Goal: Task Accomplishment & Management: Manage account settings

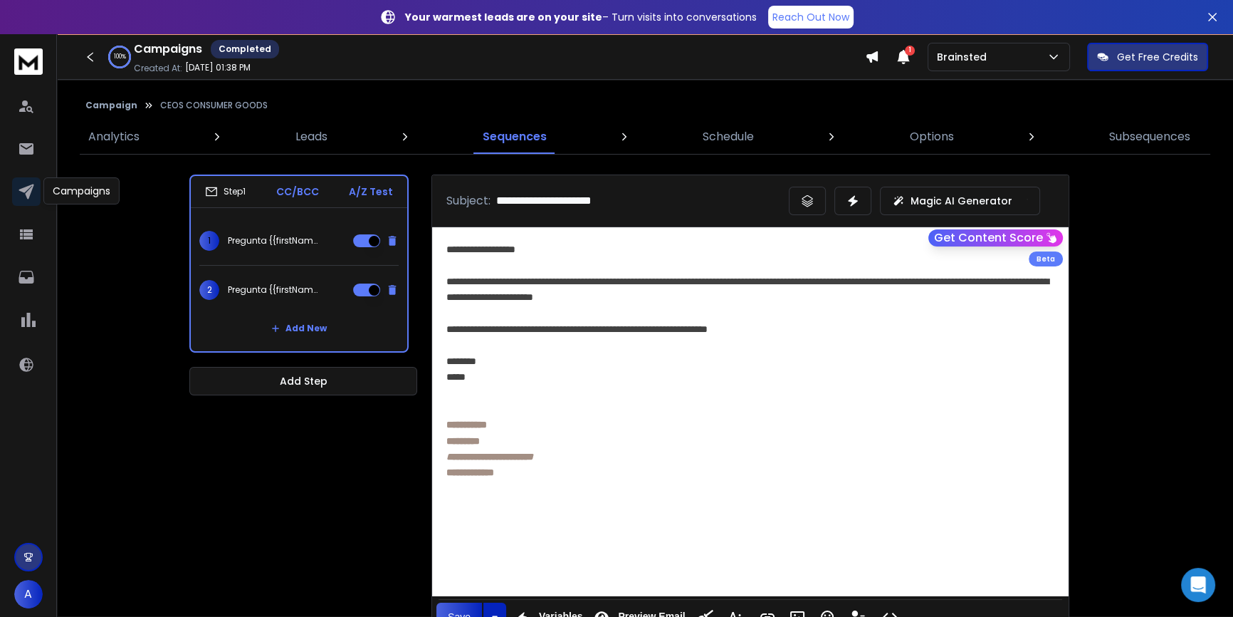
click at [29, 194] on icon at bounding box center [26, 191] width 17 height 17
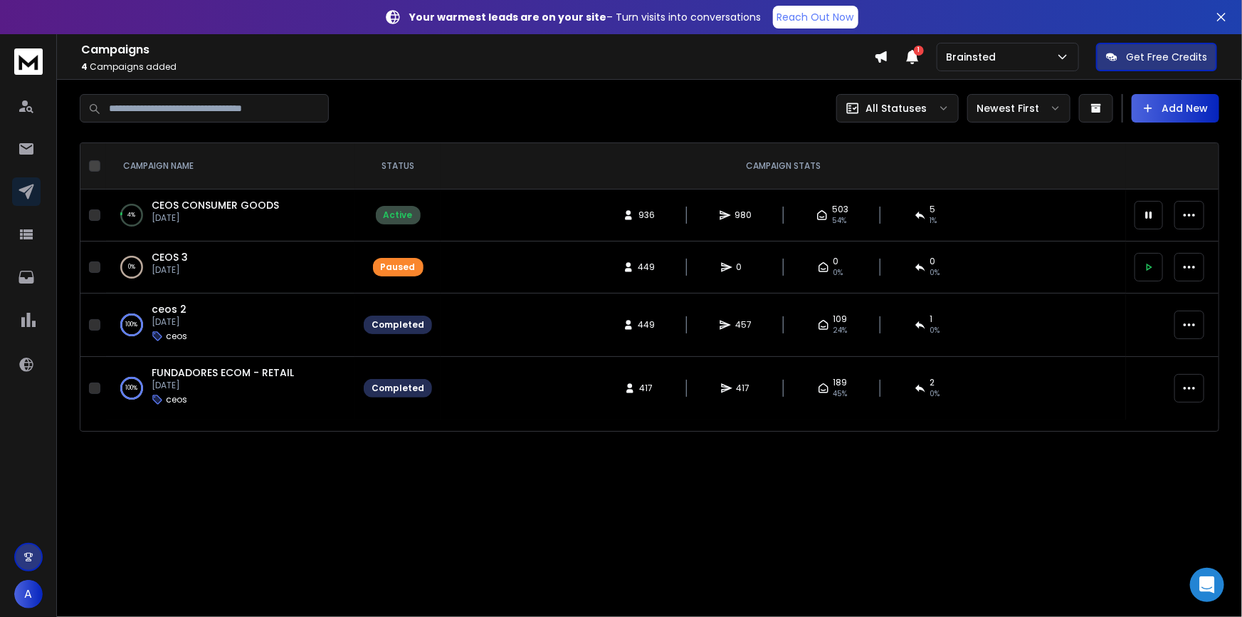
click at [1190, 213] on icon "button" at bounding box center [1190, 215] width 14 height 14
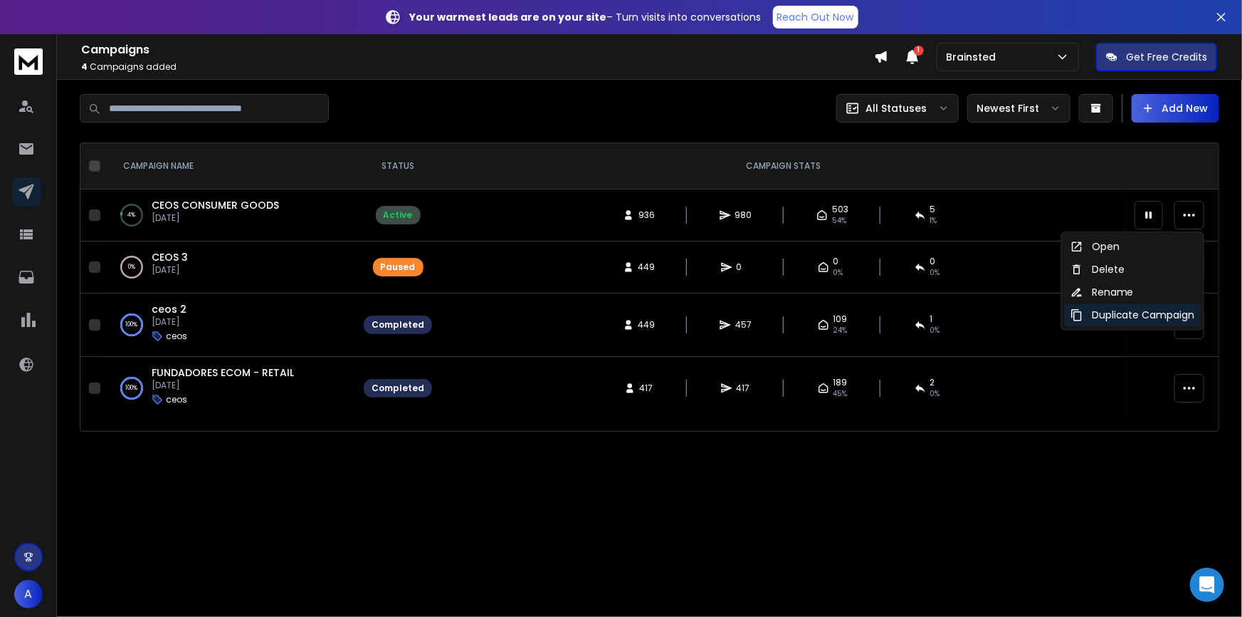
click at [1125, 315] on div "Duplicate Campaign" at bounding box center [1133, 315] width 125 height 14
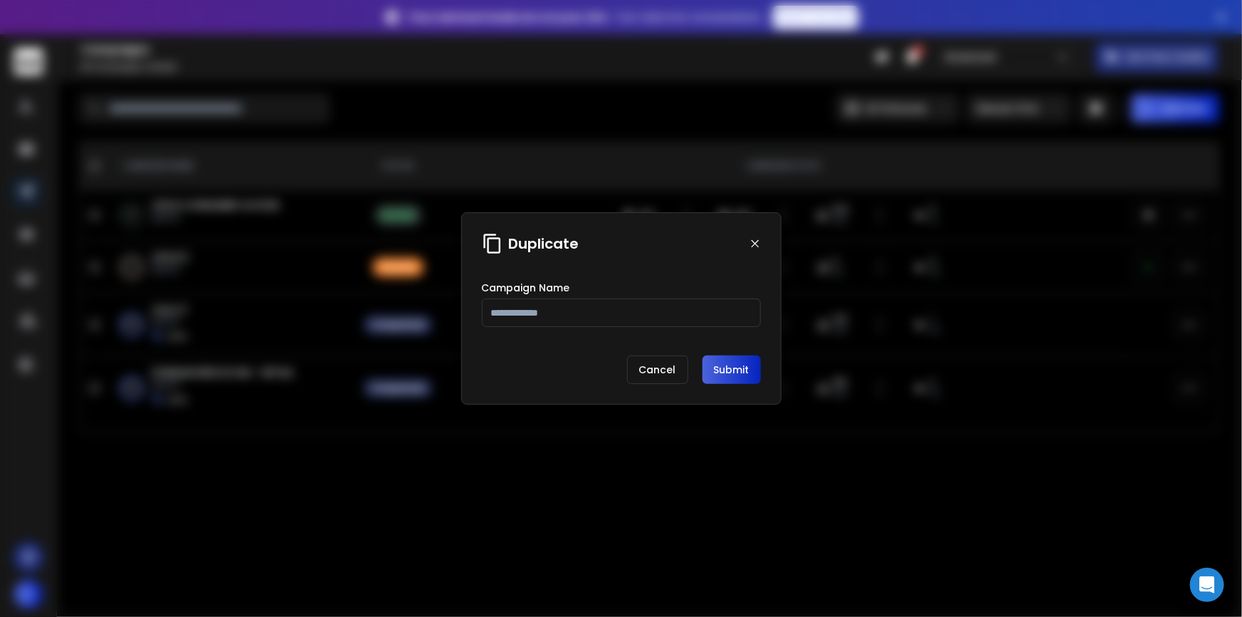
click at [607, 321] on input "text" at bounding box center [621, 312] width 279 height 28
type input "*"
type input "**********"
click at [719, 379] on button "Submit" at bounding box center [732, 369] width 58 height 28
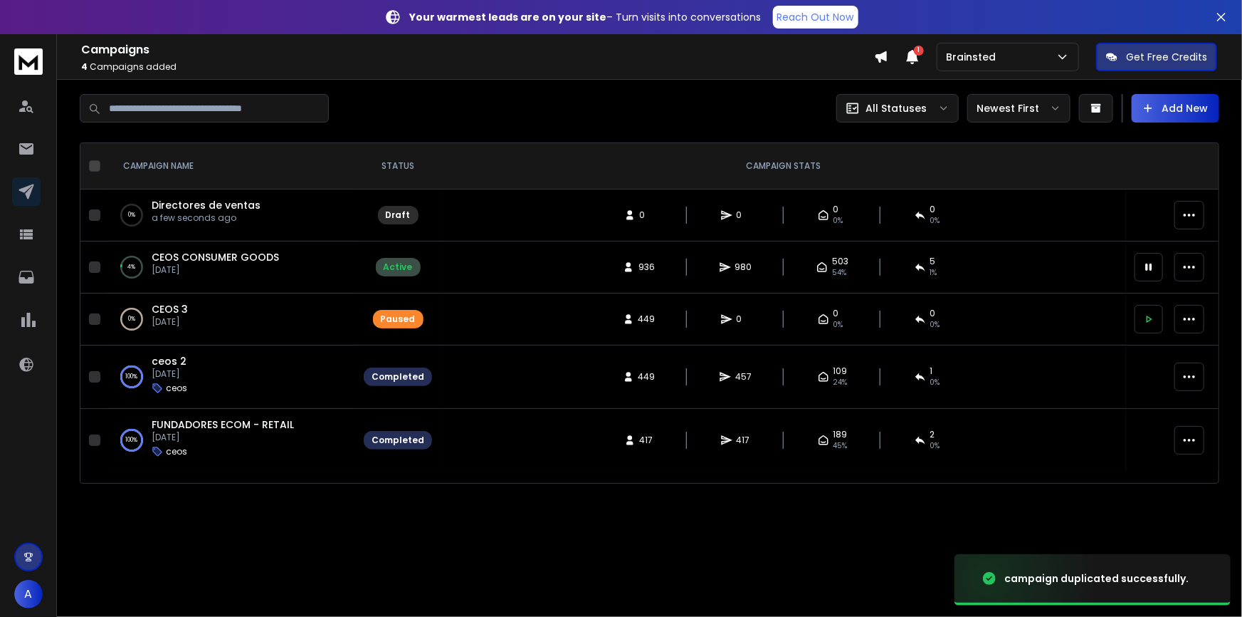
click at [225, 201] on span "Directores de ventas" at bounding box center [206, 205] width 109 height 14
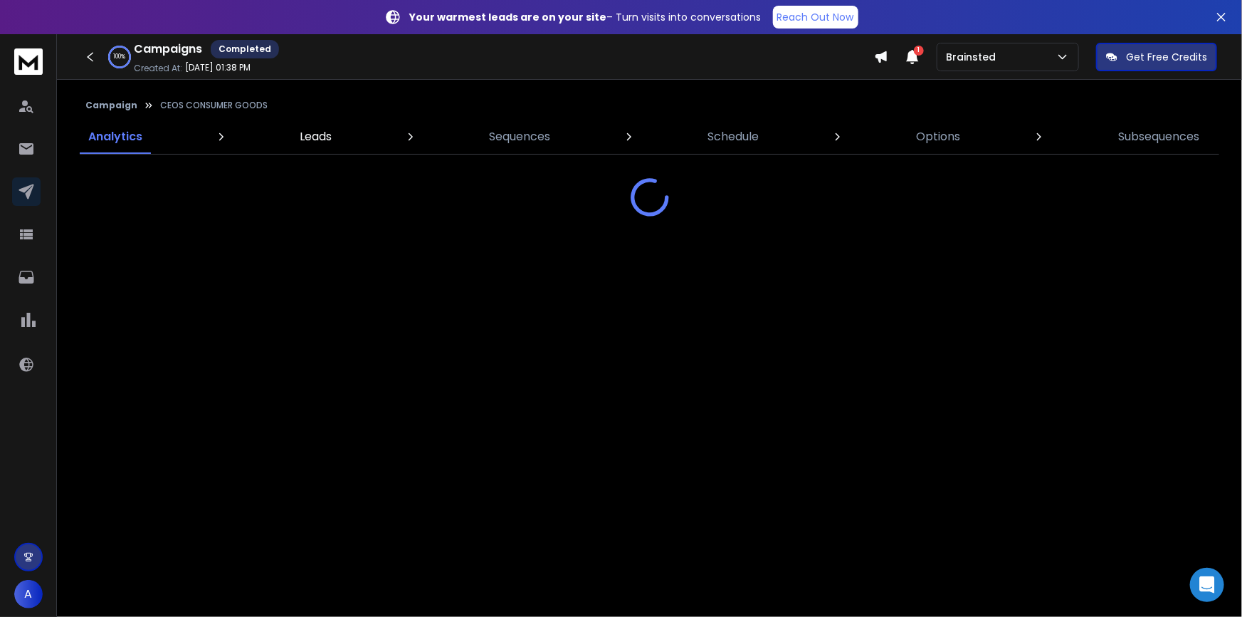
click at [323, 130] on p "Leads" at bounding box center [316, 136] width 32 height 17
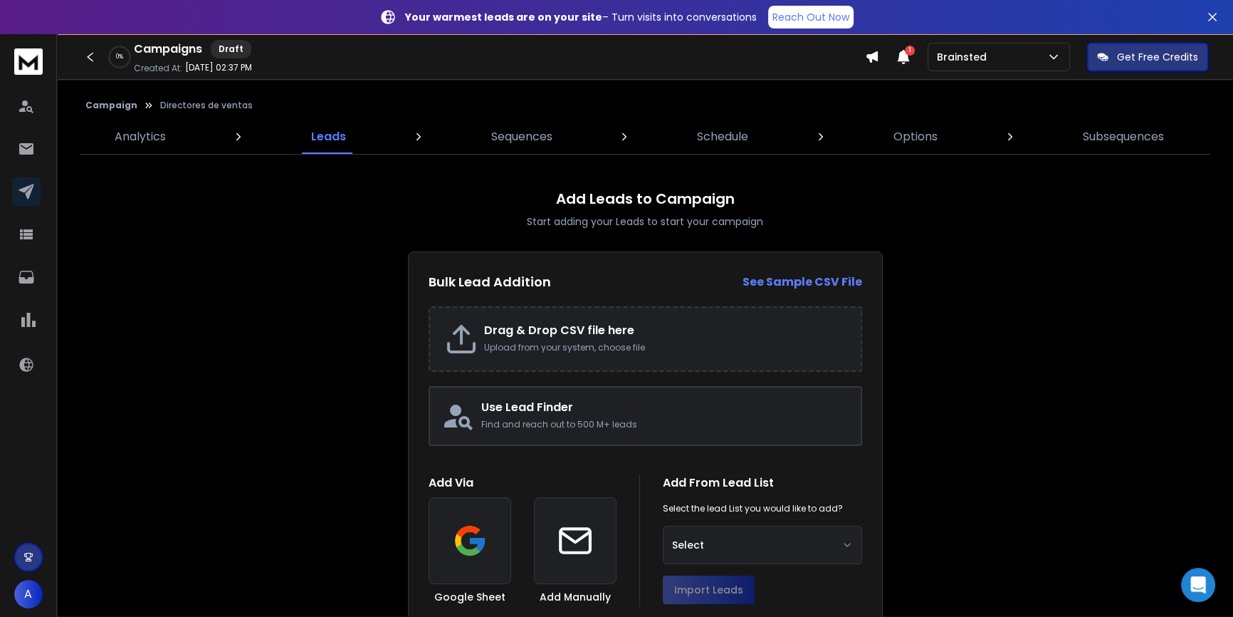
click at [533, 355] on div "Drag & Drop CSV file here Upload from your system, choose file" at bounding box center [665, 339] width 362 height 34
type input "**********"
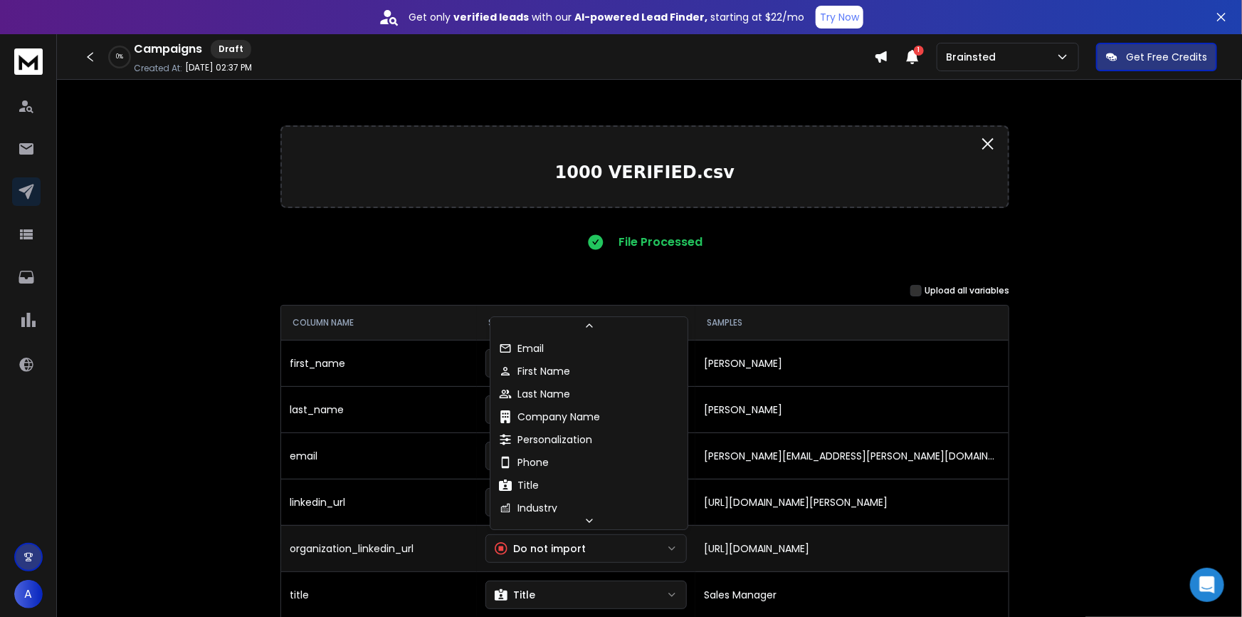
click at [577, 541] on div "Do not import" at bounding box center [540, 548] width 91 height 14
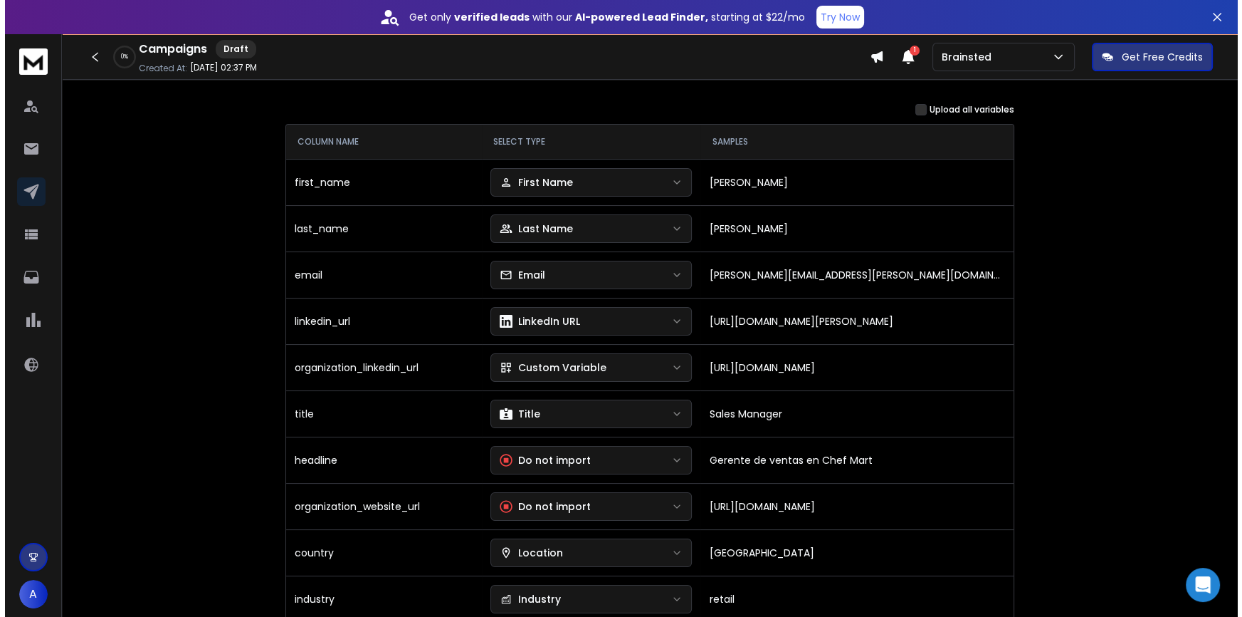
scroll to position [242, 0]
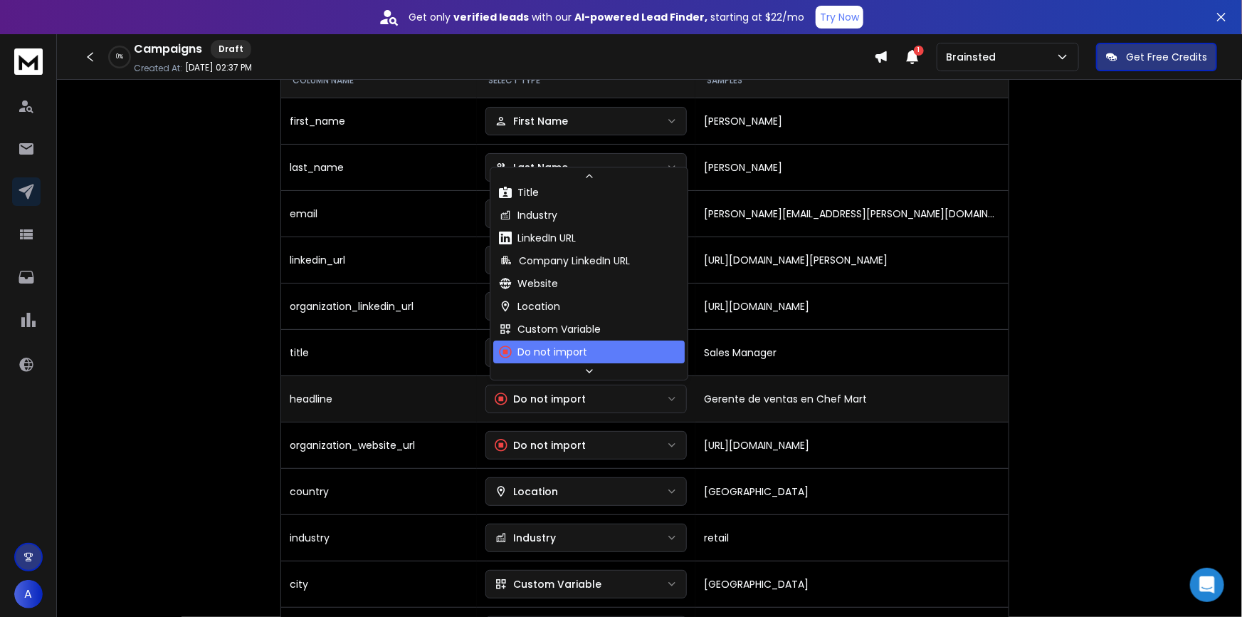
click at [552, 404] on div "Do not import" at bounding box center [540, 399] width 91 height 14
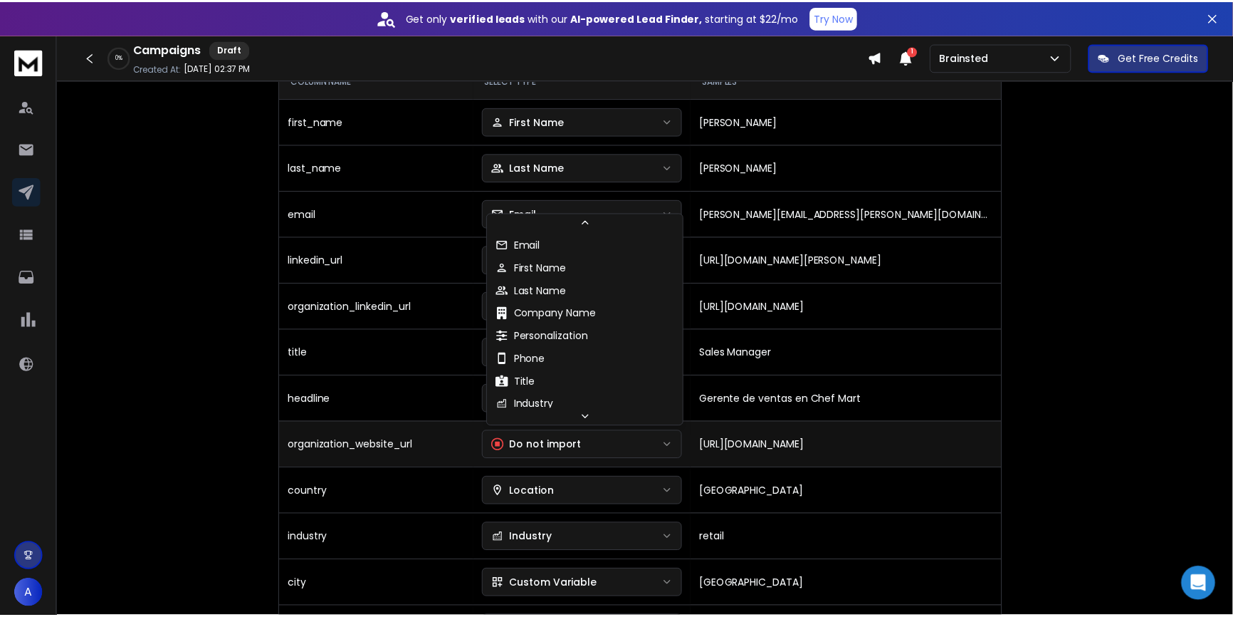
scroll to position [143, 0]
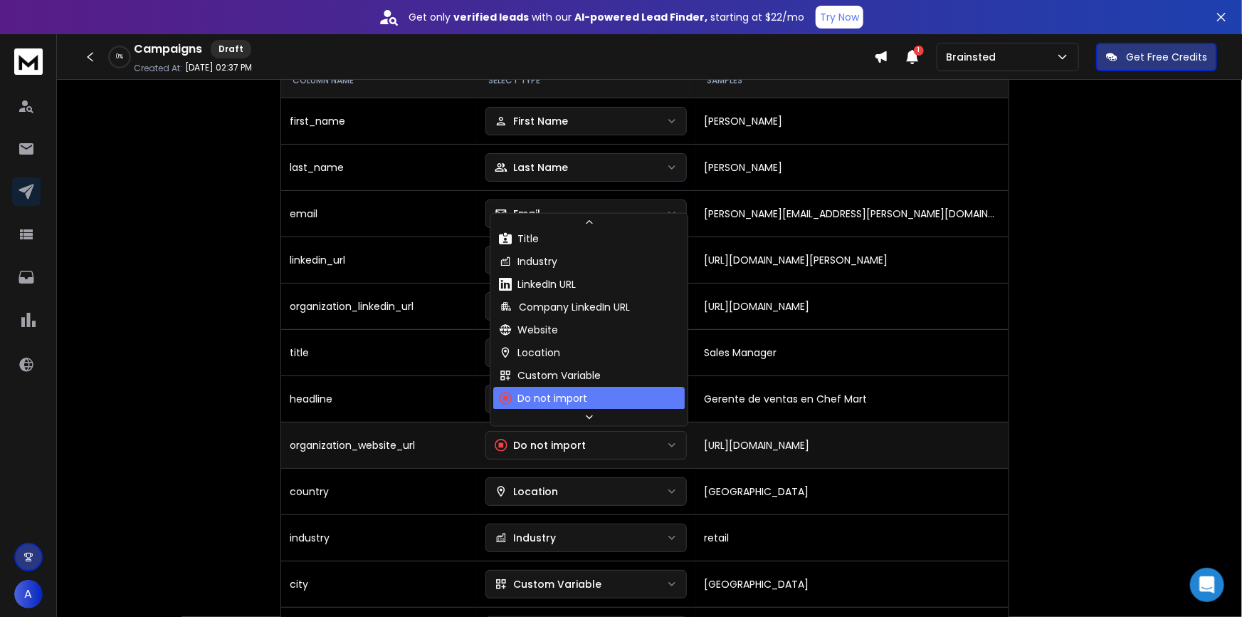
click at [567, 452] on button "Do not import" at bounding box center [587, 445] width 202 height 28
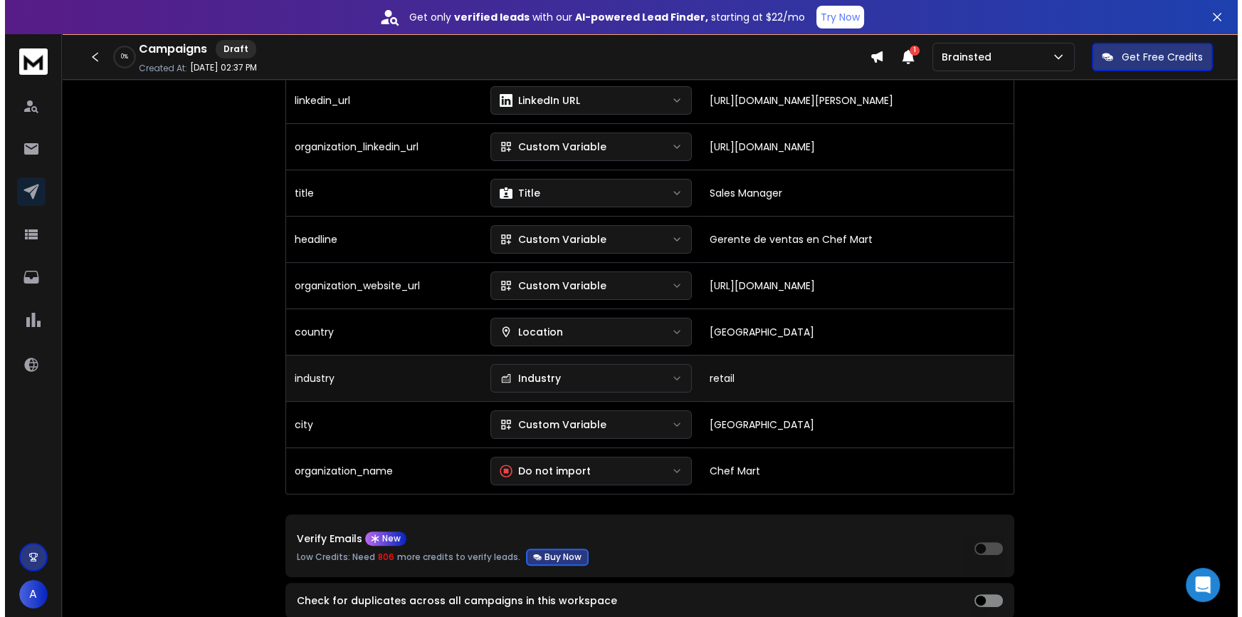
scroll to position [412, 0]
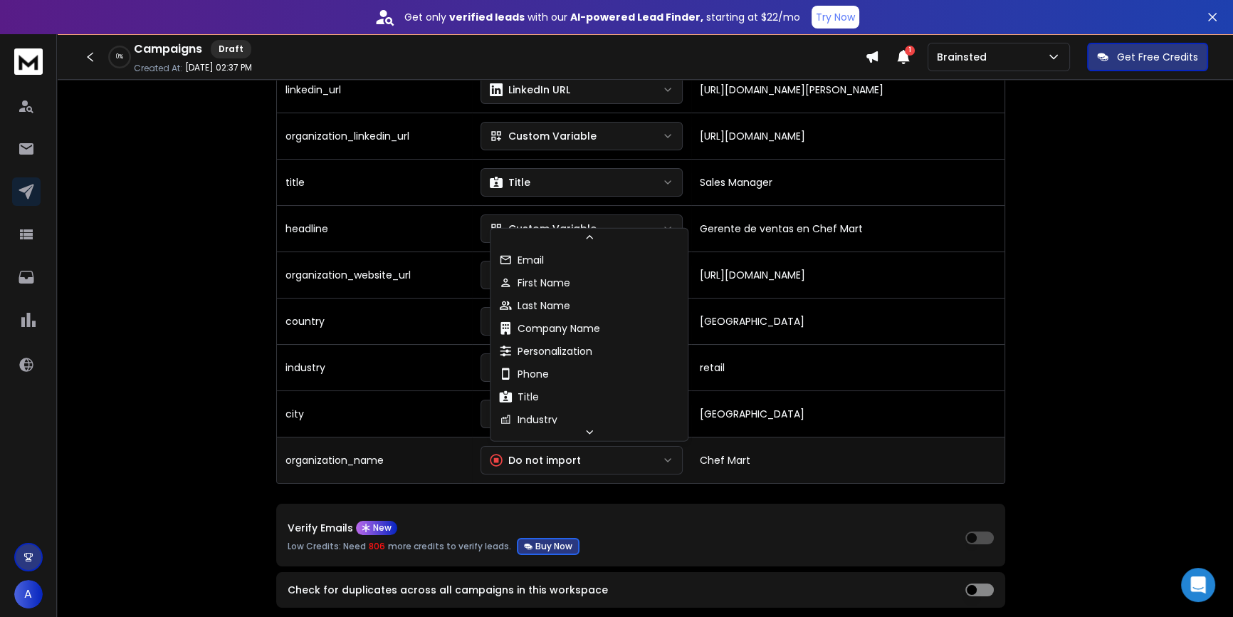
click at [564, 457] on div "Do not import" at bounding box center [535, 460] width 91 height 14
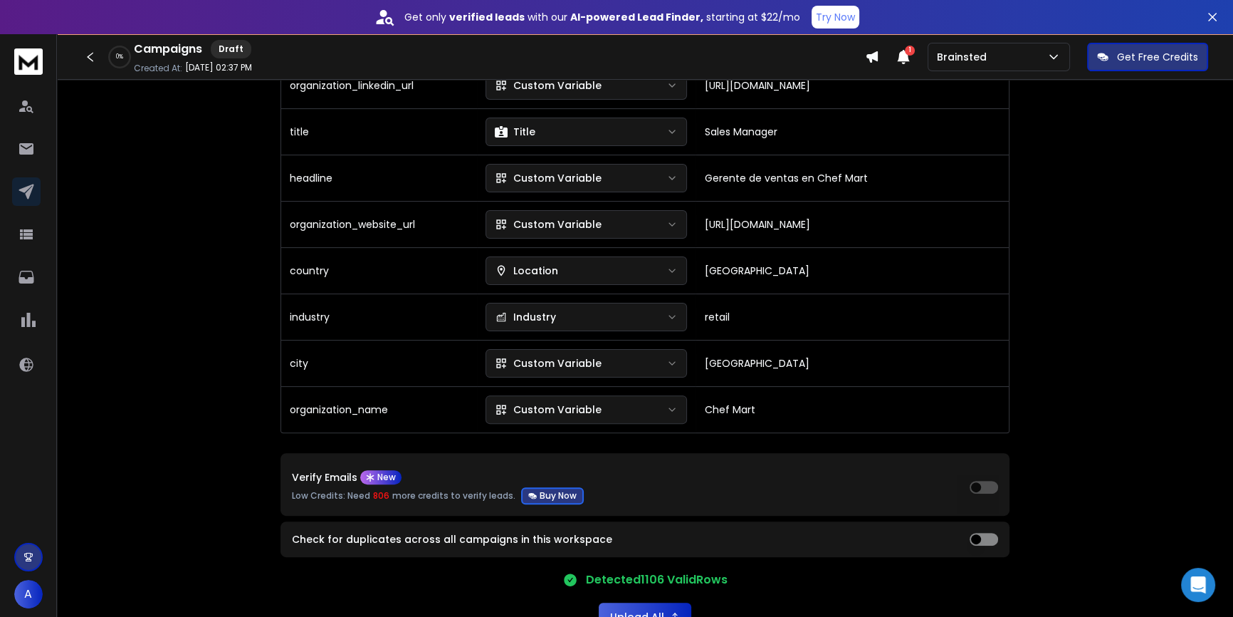
scroll to position [498, 0]
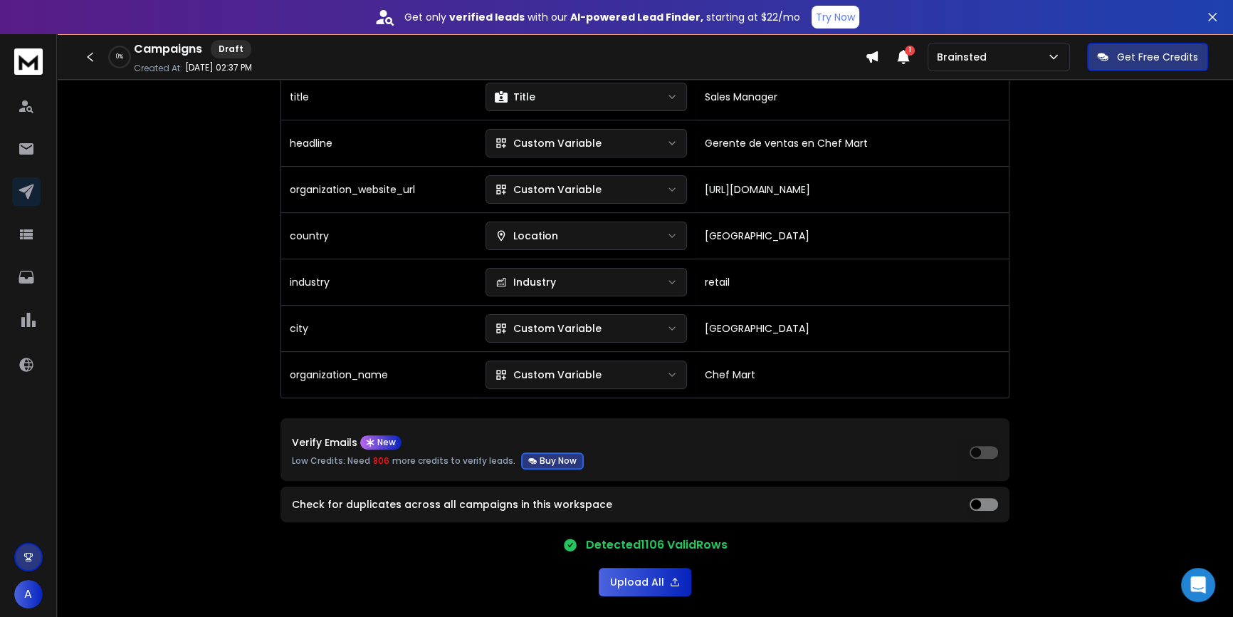
click at [653, 581] on button "Upload All" at bounding box center [645, 581] width 93 height 28
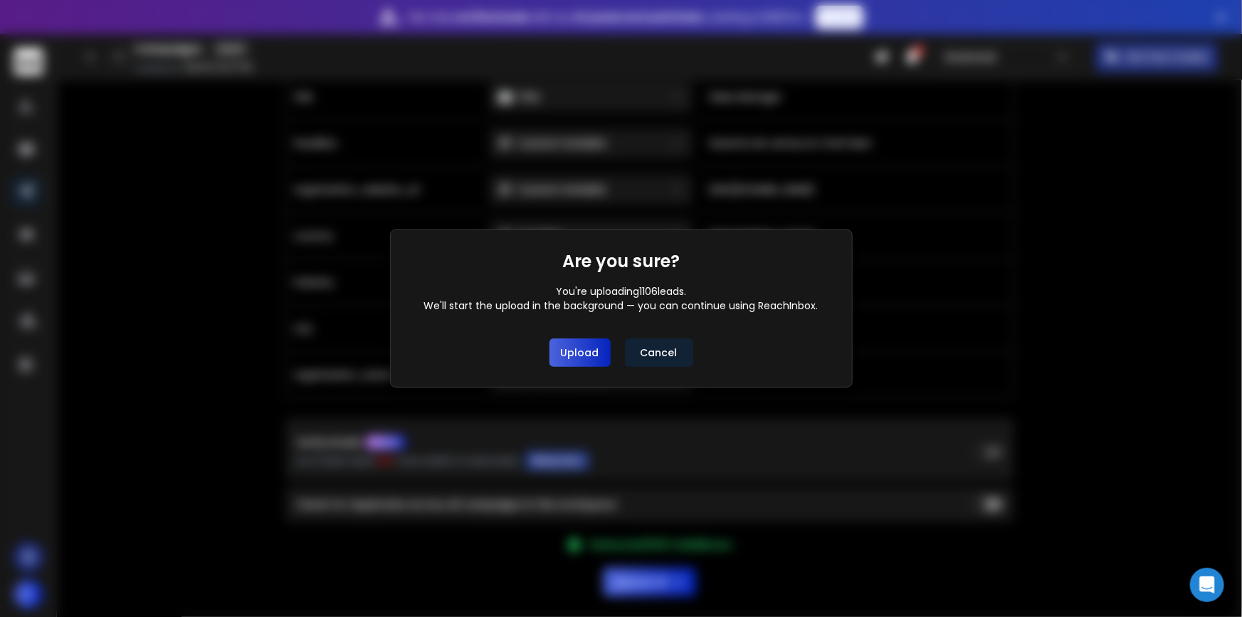
click at [572, 348] on button "Upload" at bounding box center [580, 352] width 61 height 28
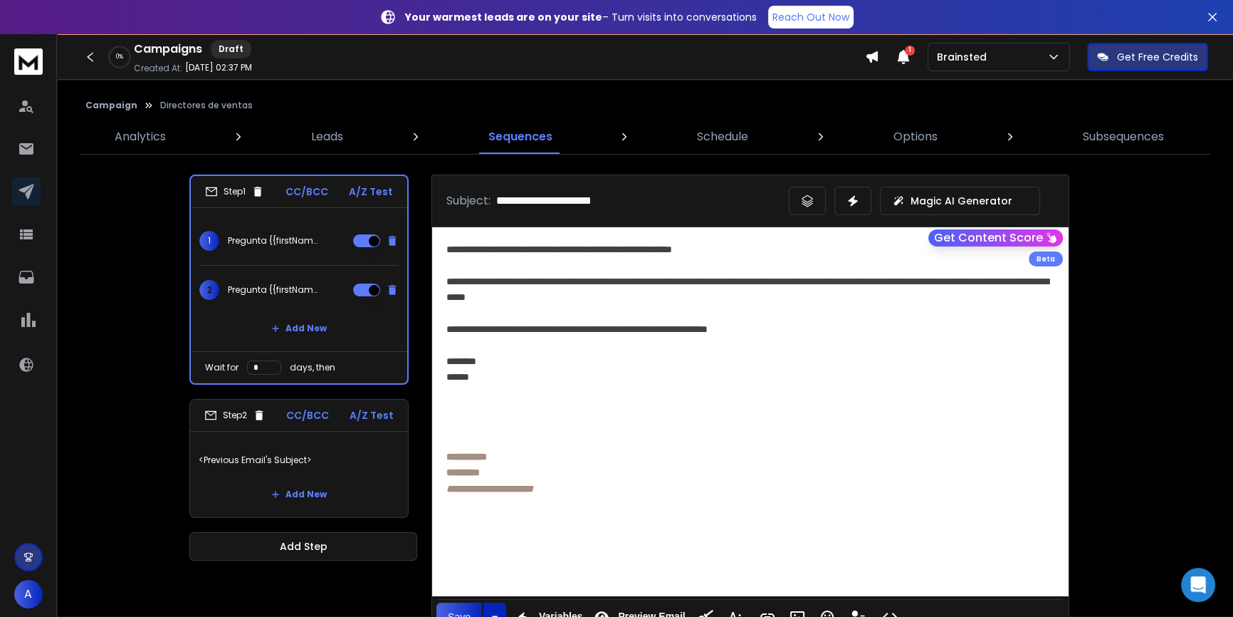
click at [386, 459] on p "<Previous Email's Subject>" at bounding box center [299, 460] width 201 height 40
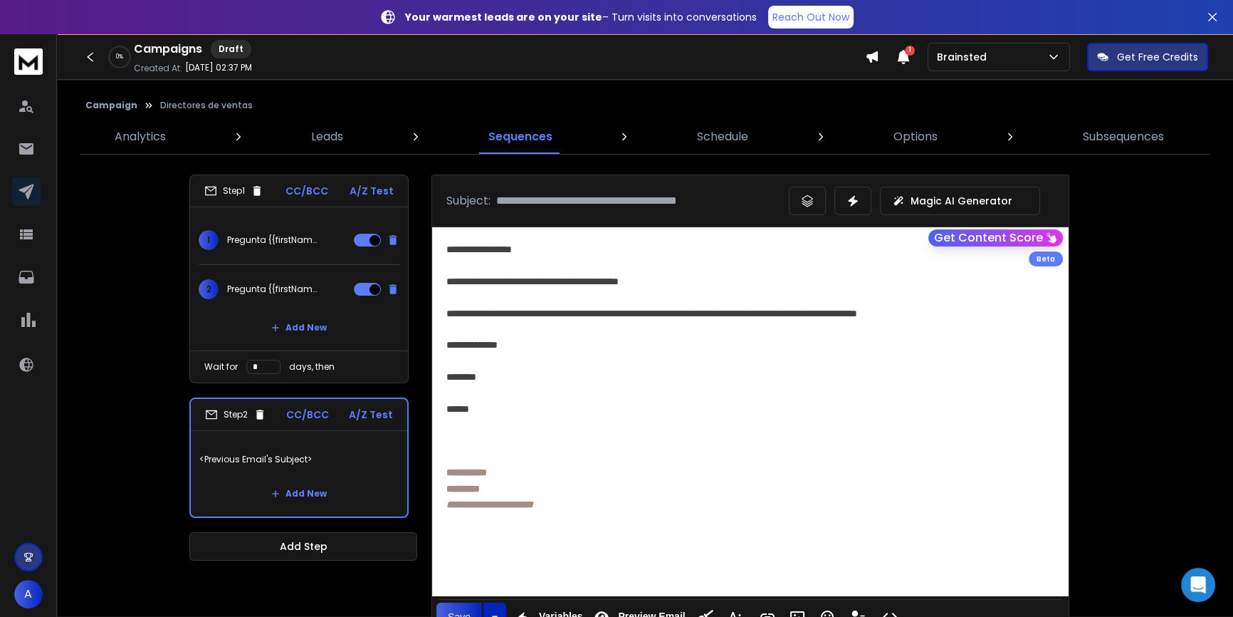
click at [398, 335] on div "Add New" at bounding box center [299, 327] width 201 height 28
type input "**********"
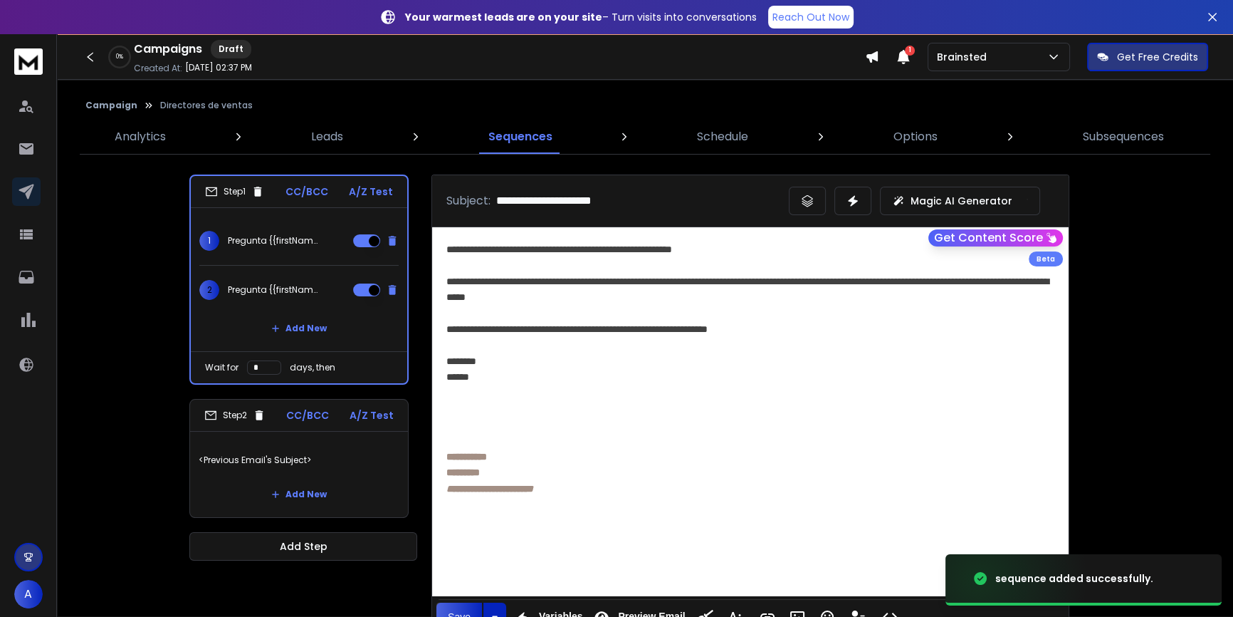
click at [144, 426] on div "**********" at bounding box center [645, 406] width 1131 height 474
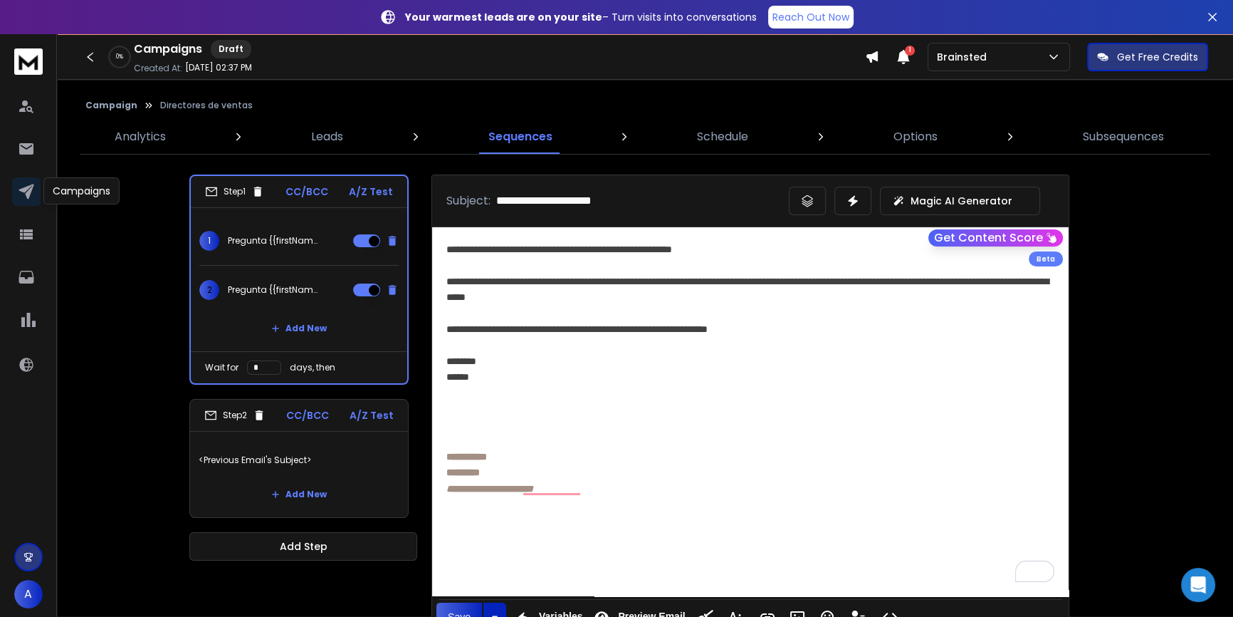
click at [36, 177] on link at bounding box center [26, 191] width 28 height 28
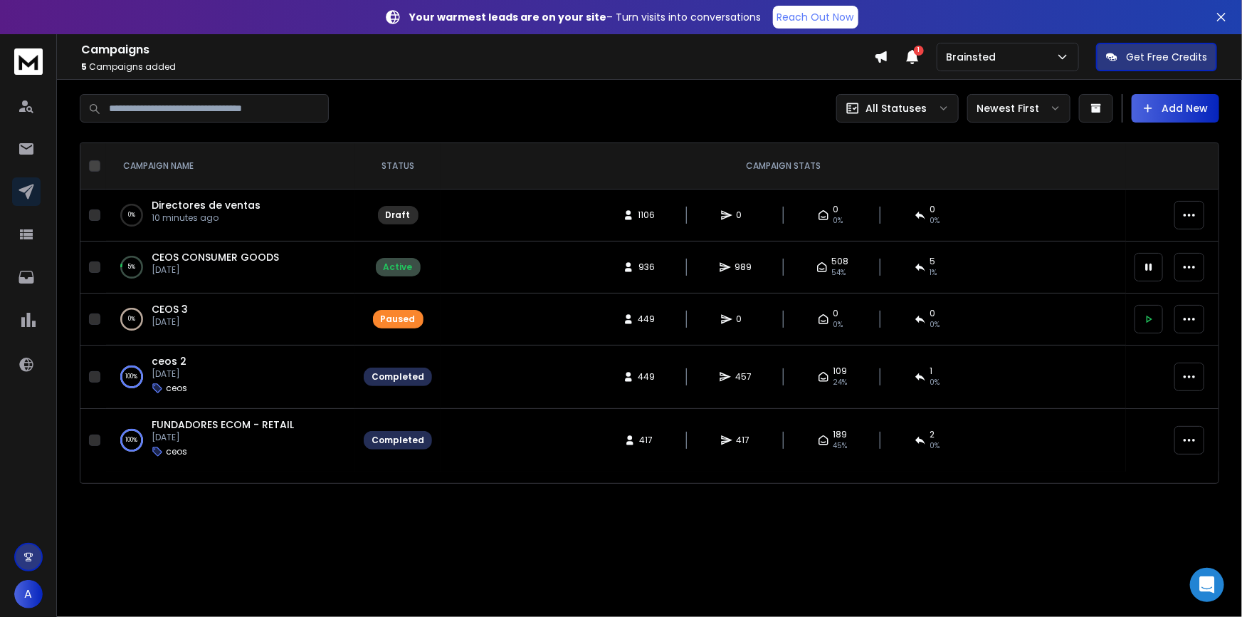
click at [198, 199] on span "Directores de ventas" at bounding box center [206, 205] width 109 height 14
